Goal: Task Accomplishment & Management: Manage account settings

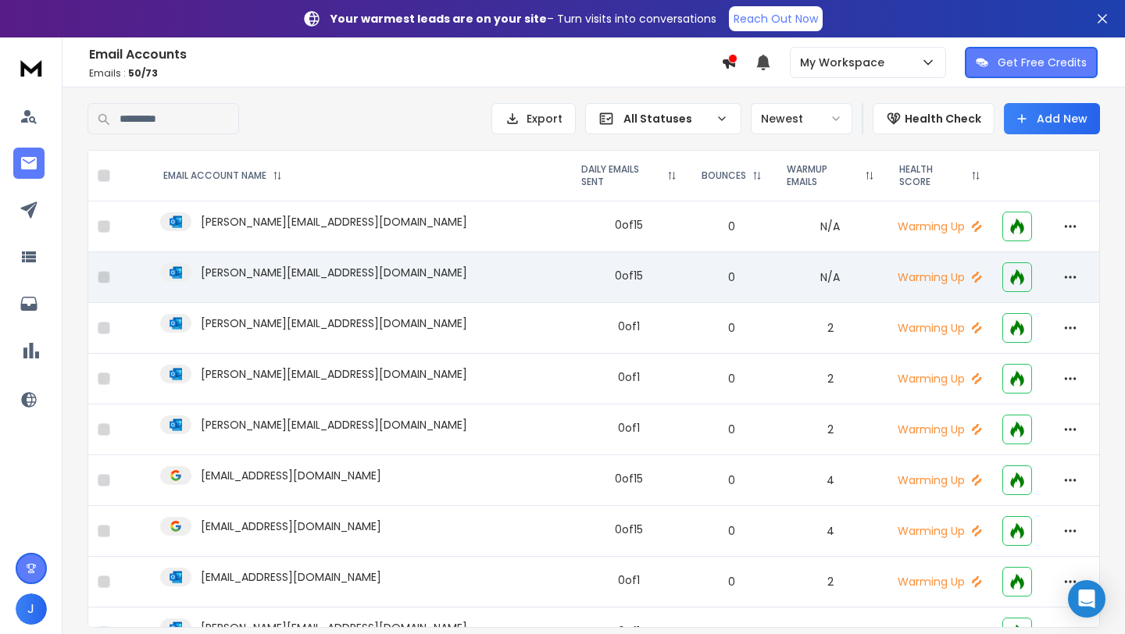
click at [105, 276] on button "button" at bounding box center [104, 277] width 12 height 12
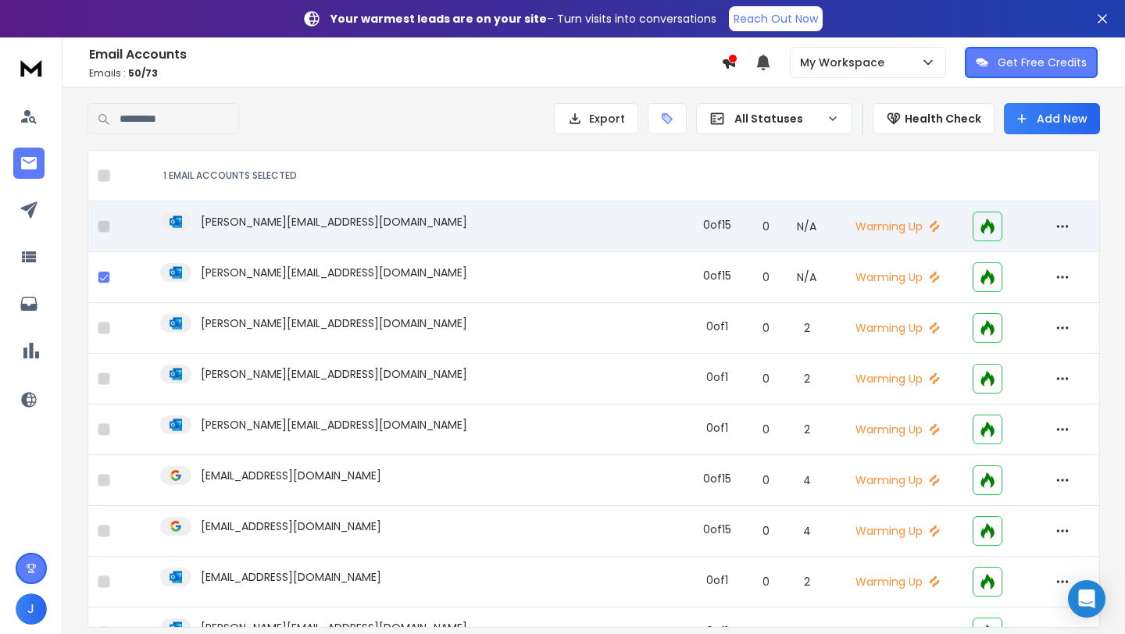
click at [107, 226] on button "button" at bounding box center [104, 226] width 12 height 12
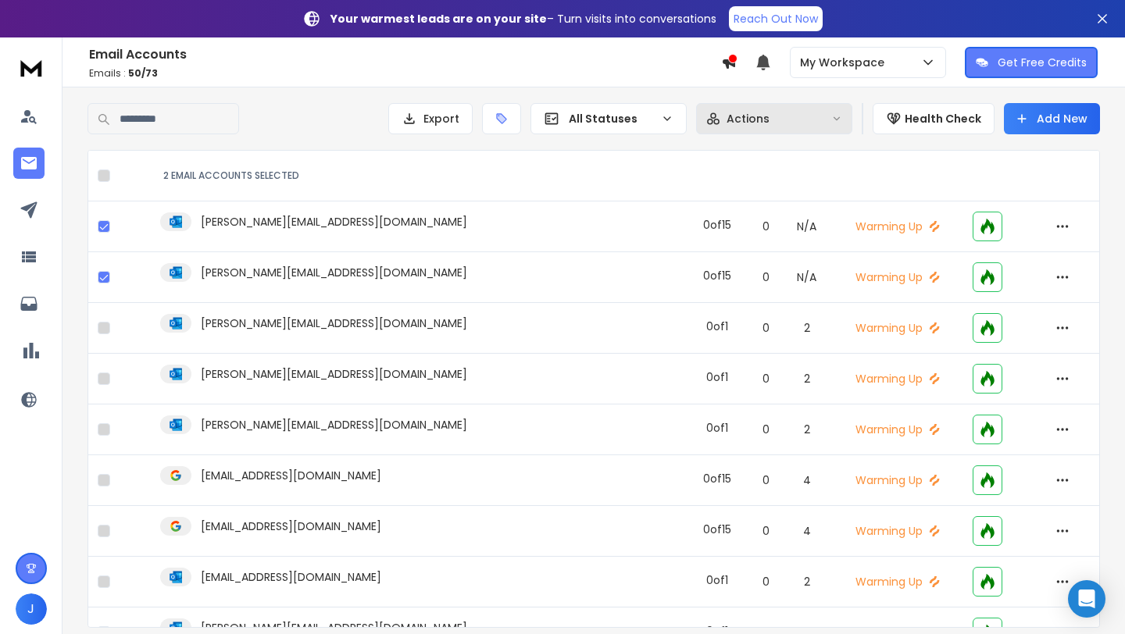
click at [767, 104] on button "Actions" at bounding box center [774, 118] width 156 height 31
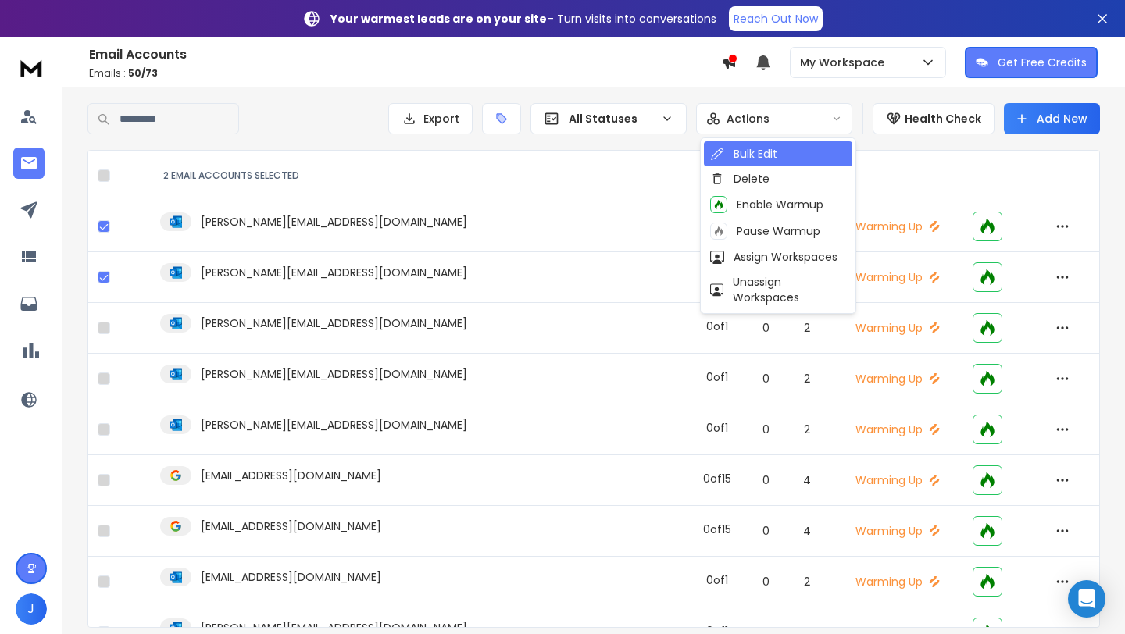
click at [747, 160] on div "Bulk Edit" at bounding box center [778, 153] width 148 height 25
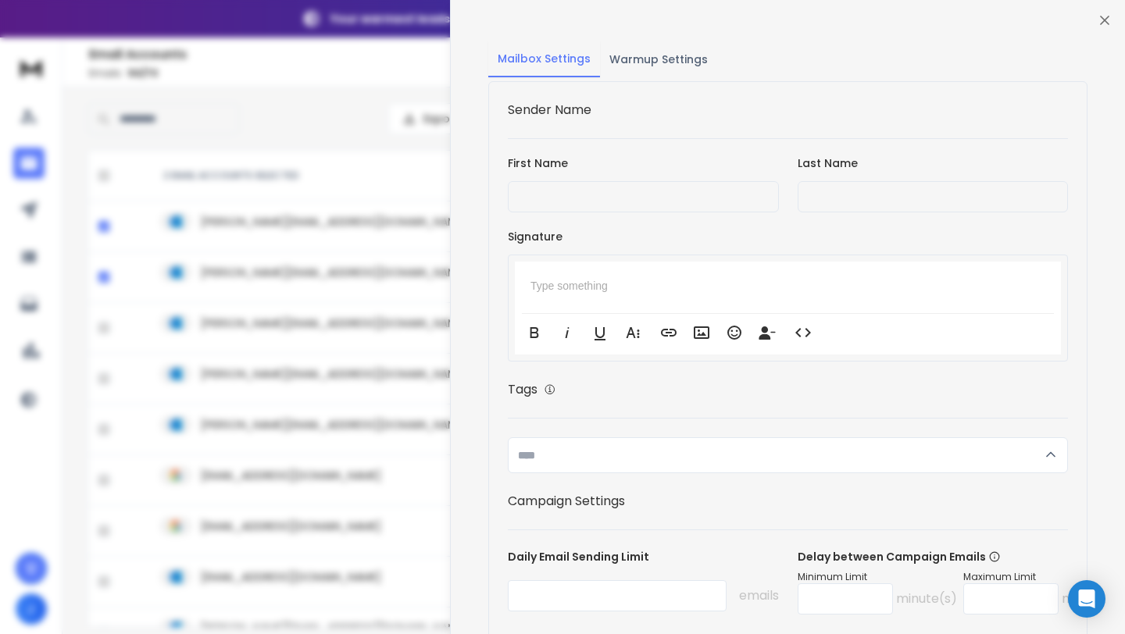
scroll to position [197, 0]
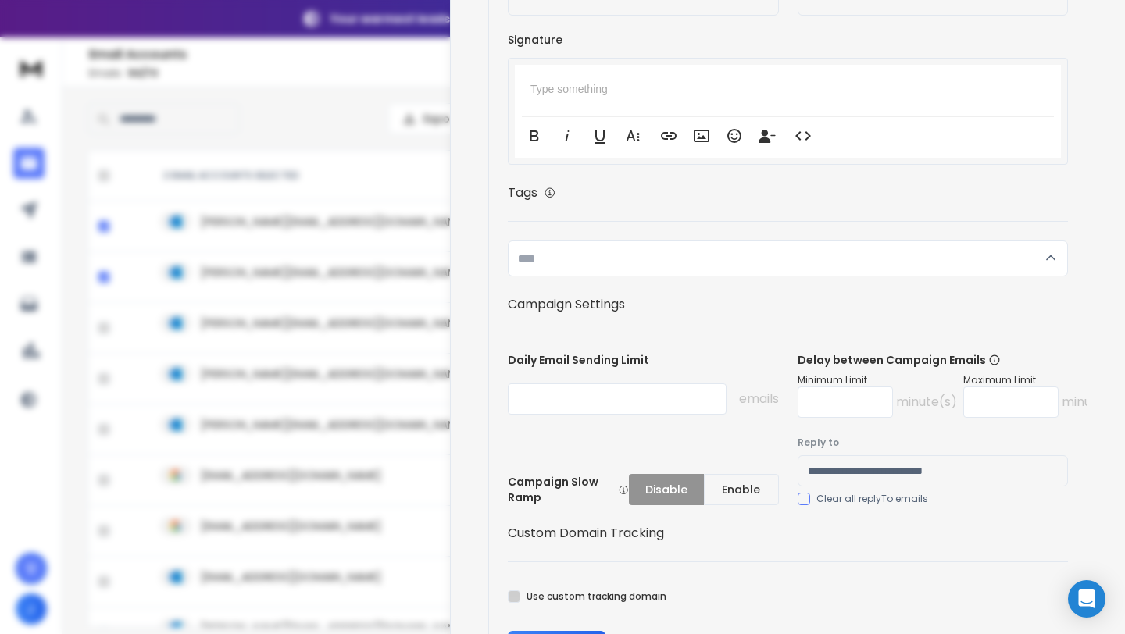
click at [590, 394] on input "number" at bounding box center [617, 398] width 219 height 31
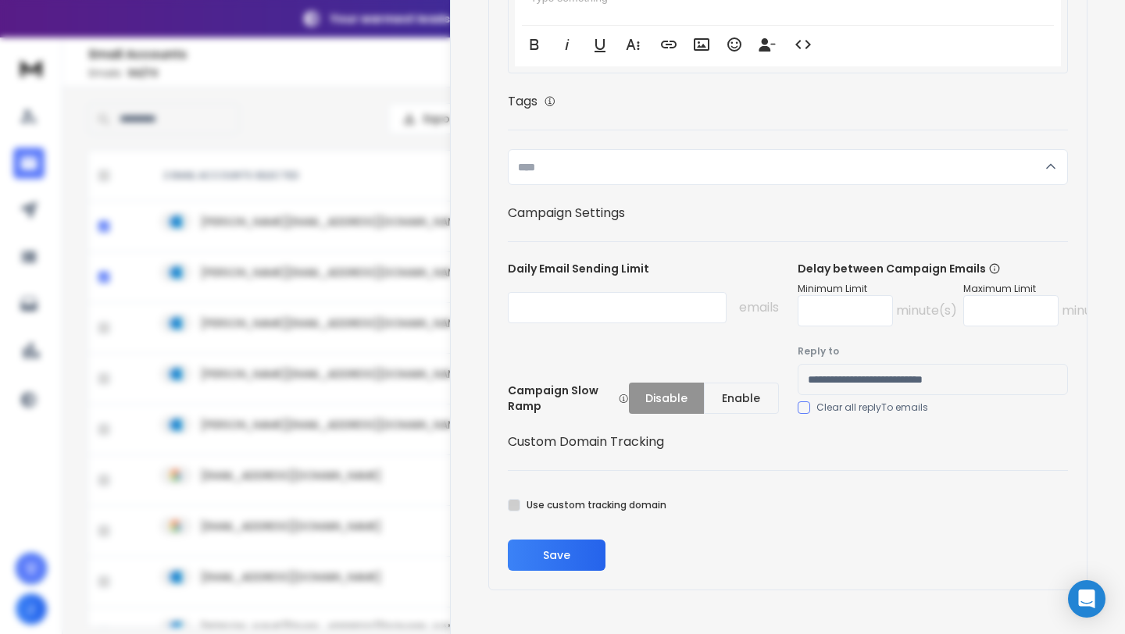
type input "*"
click at [545, 558] on button "Save" at bounding box center [557, 555] width 98 height 31
